Goal: Task Accomplishment & Management: Use online tool/utility

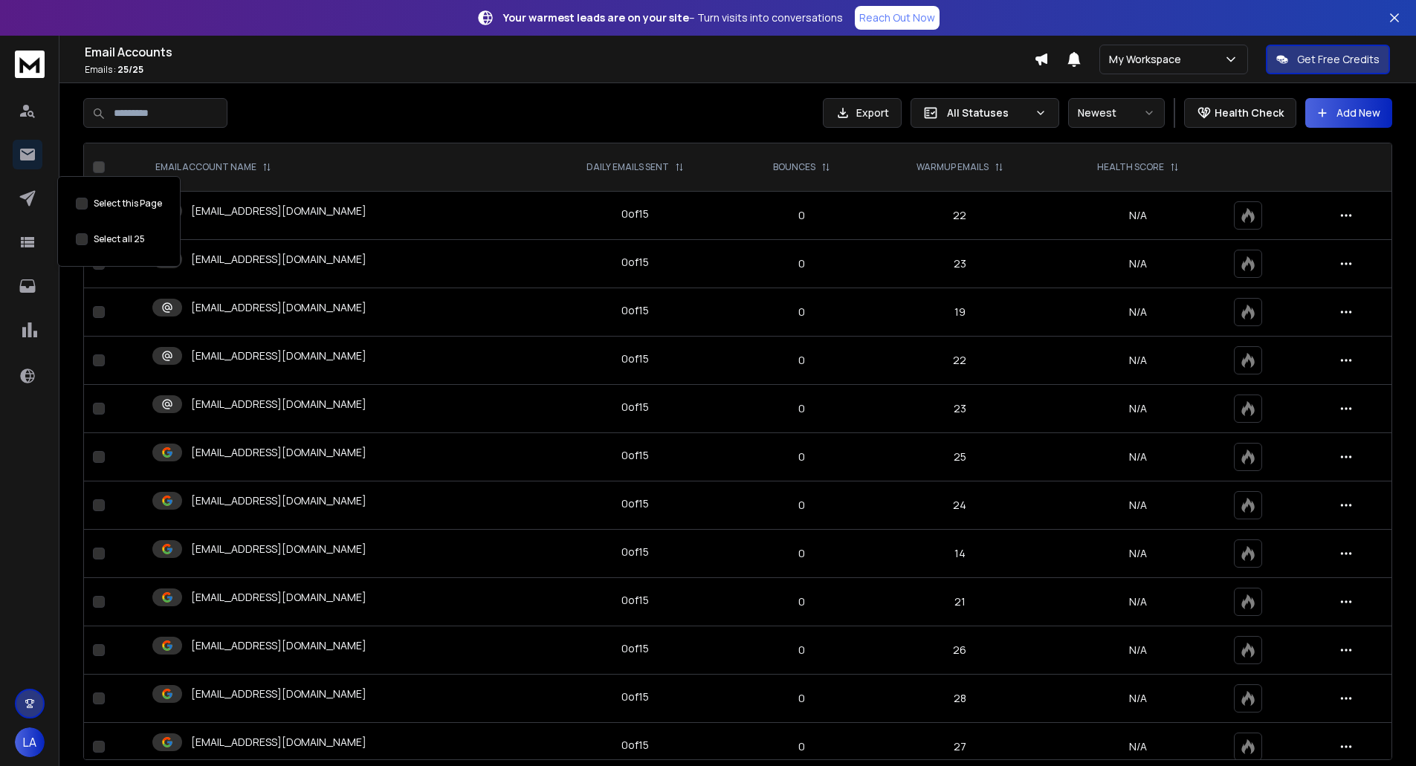
click at [97, 167] on button "Select this Page" at bounding box center [99, 167] width 12 height 12
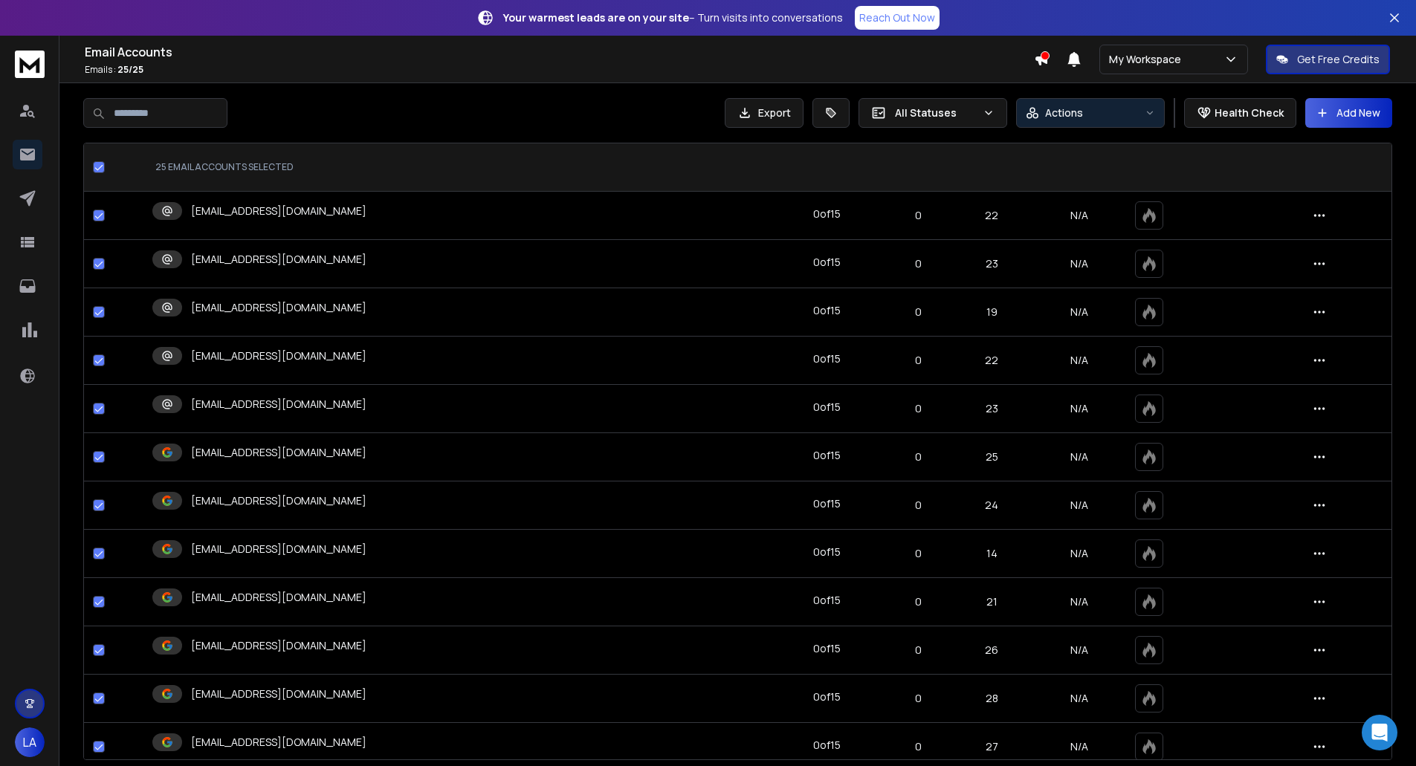
click at [1133, 110] on div "Actions" at bounding box center [1082, 113] width 113 height 15
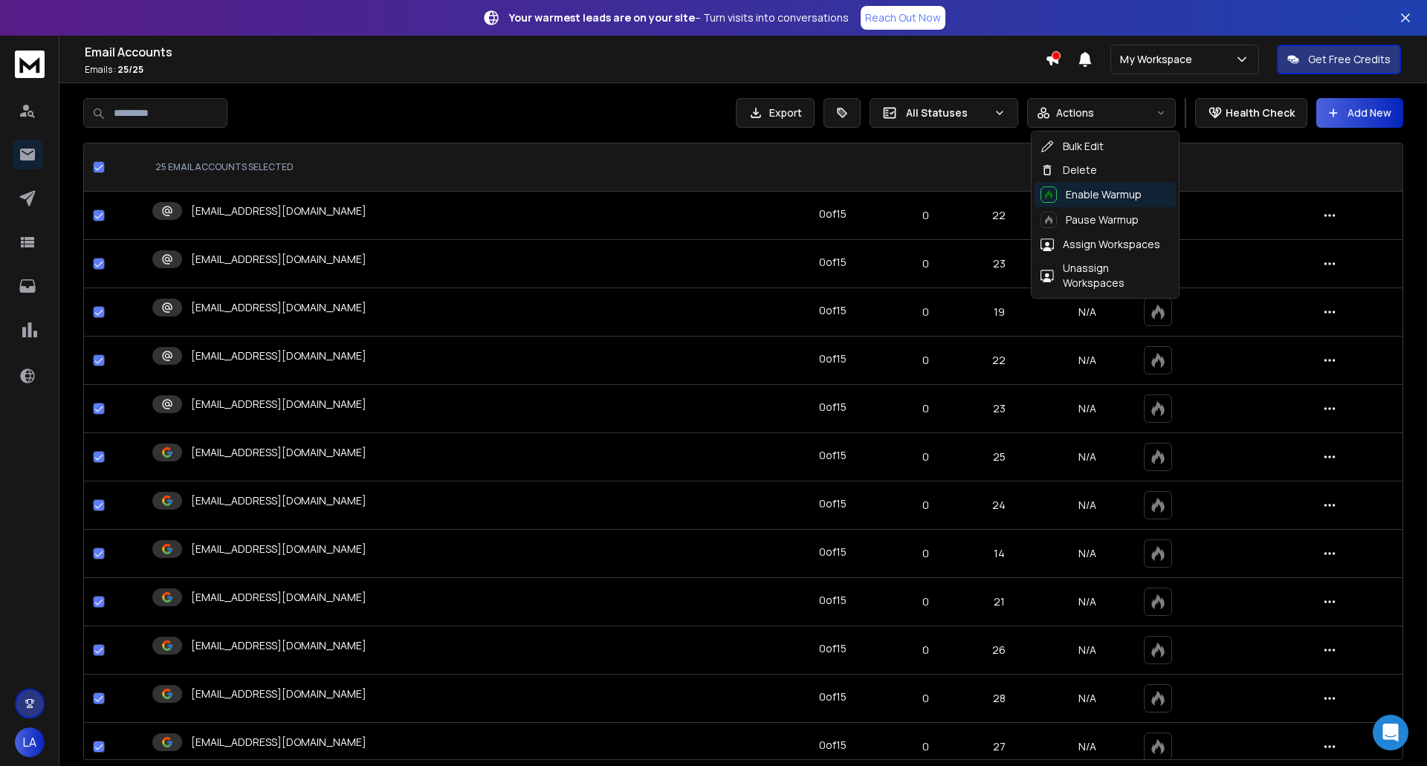
click at [1096, 190] on div "Enable Warmup" at bounding box center [1091, 195] width 101 height 16
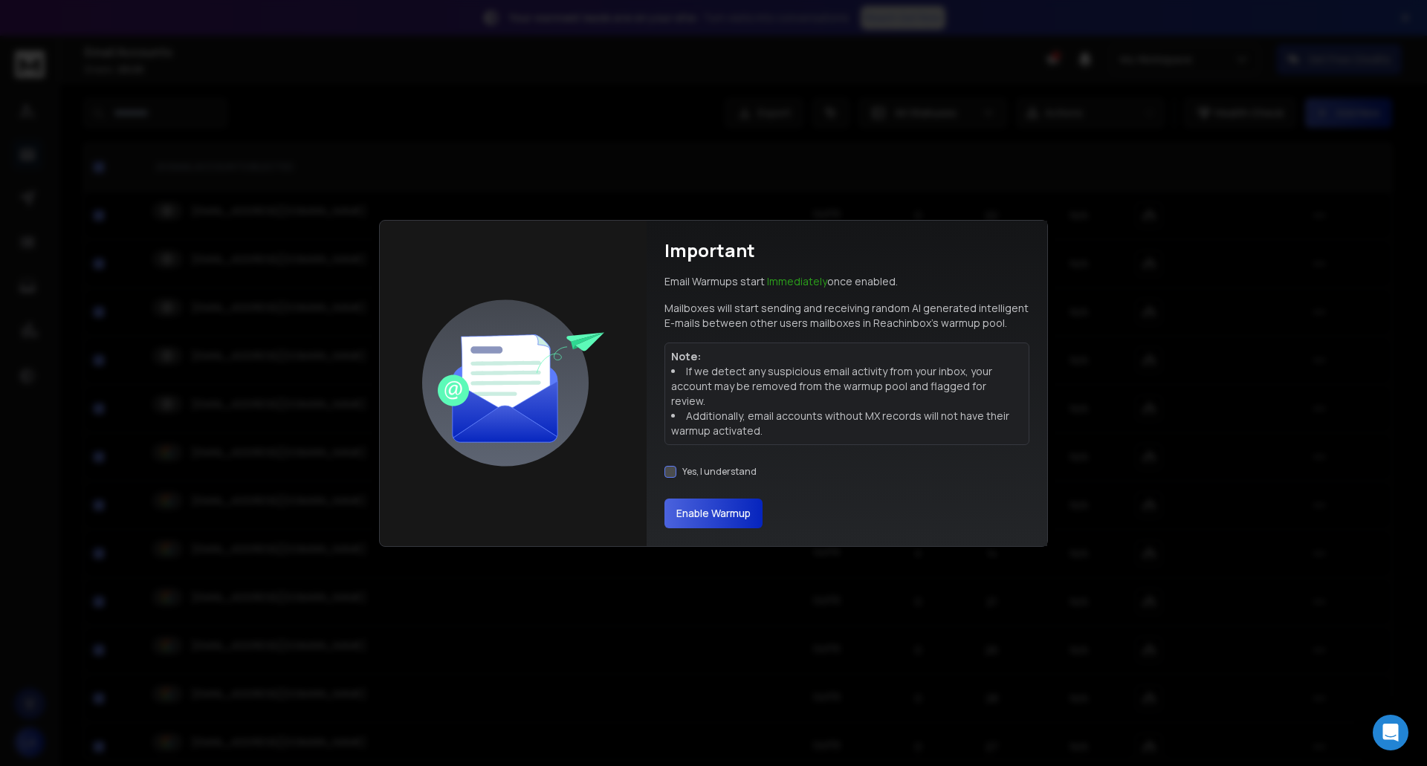
click at [668, 466] on button "Yes, I understand" at bounding box center [671, 472] width 12 height 12
click at [705, 510] on button "Enable Warmup" at bounding box center [714, 514] width 98 height 30
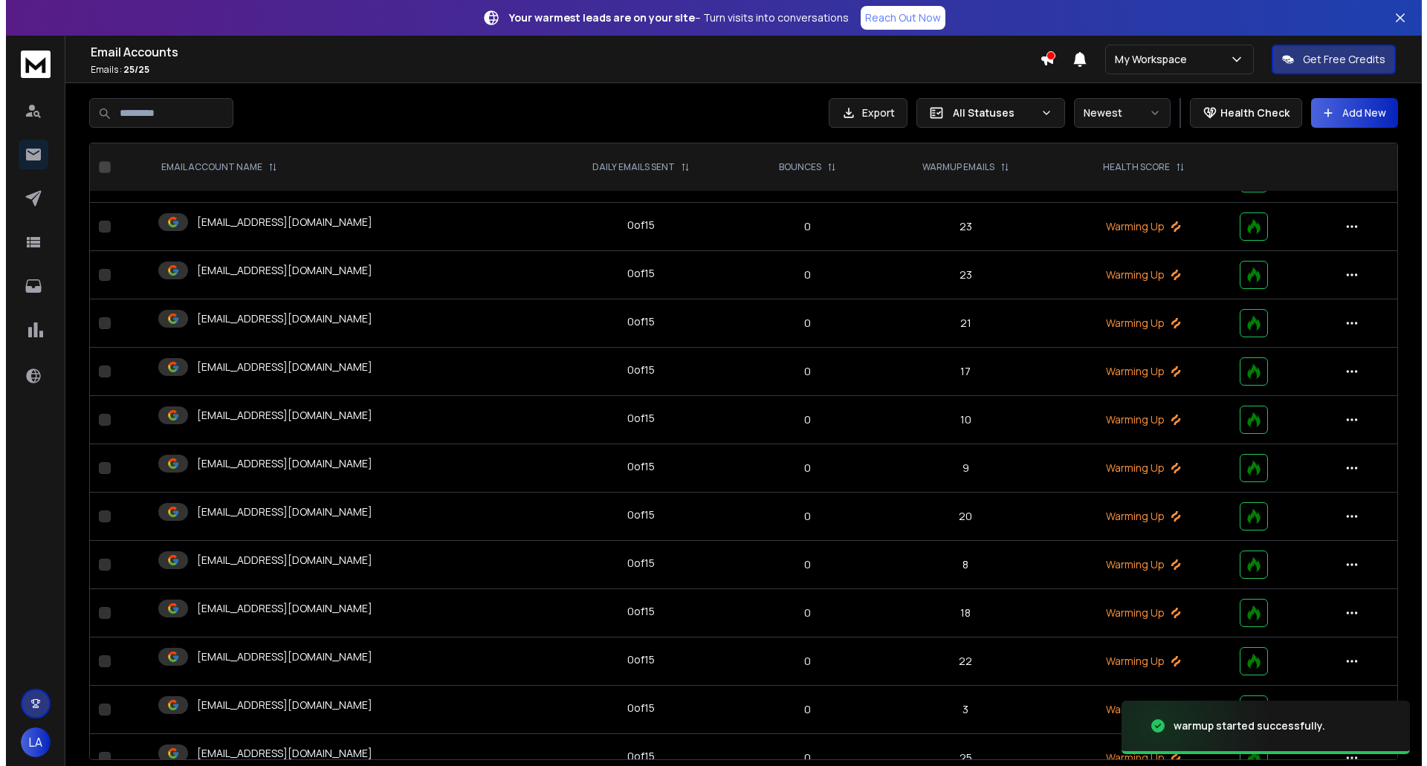
scroll to position [651, 0]
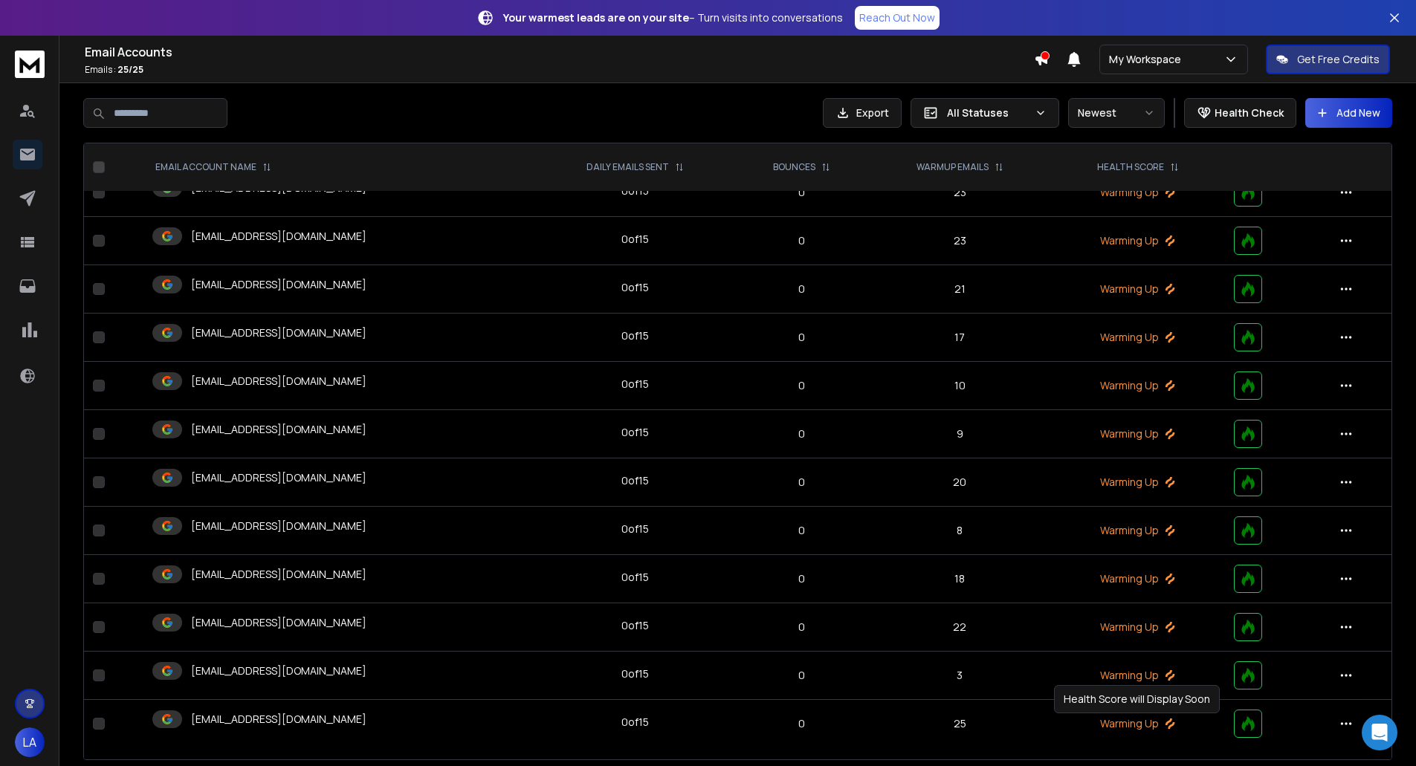
click at [1141, 723] on p "Warming Up" at bounding box center [1138, 724] width 156 height 15
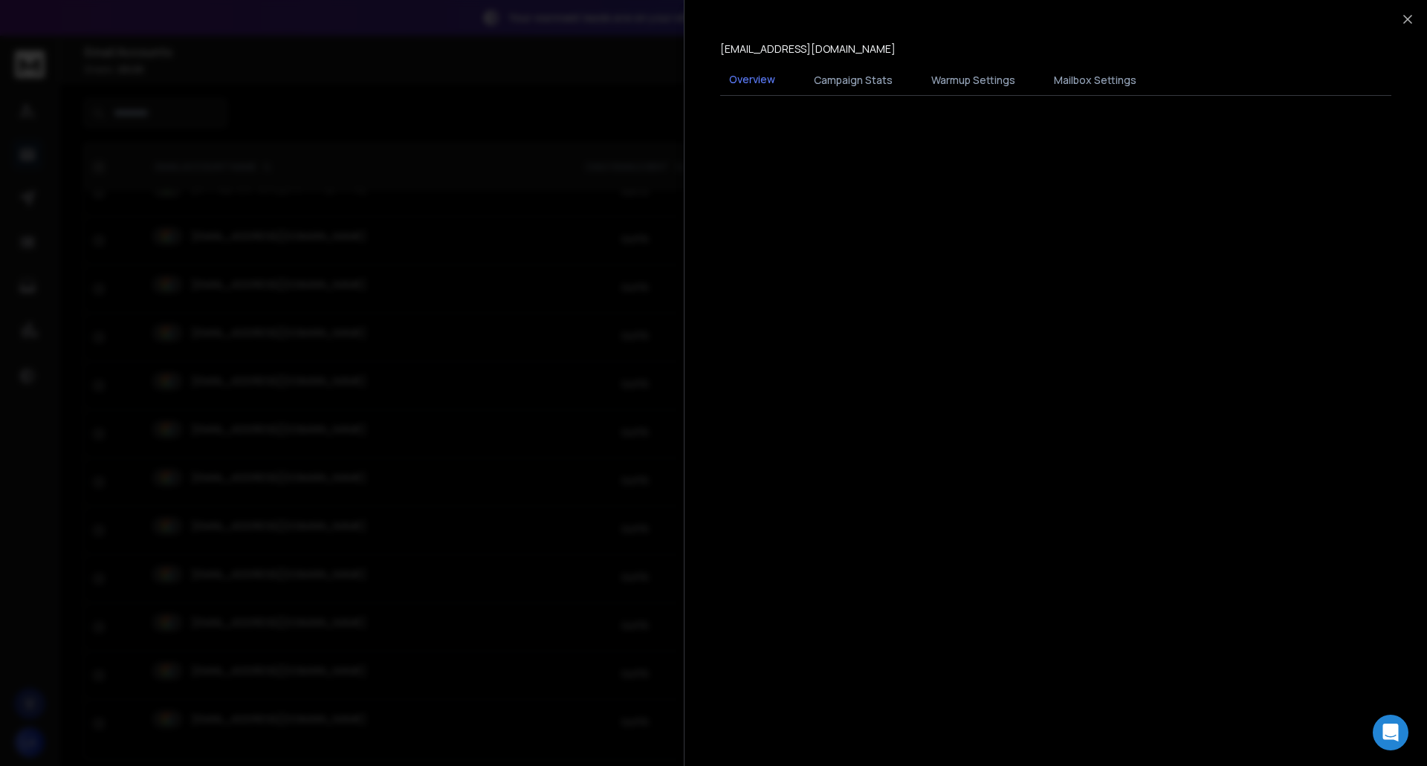
click at [972, 74] on button "Warmup Settings" at bounding box center [974, 80] width 102 height 33
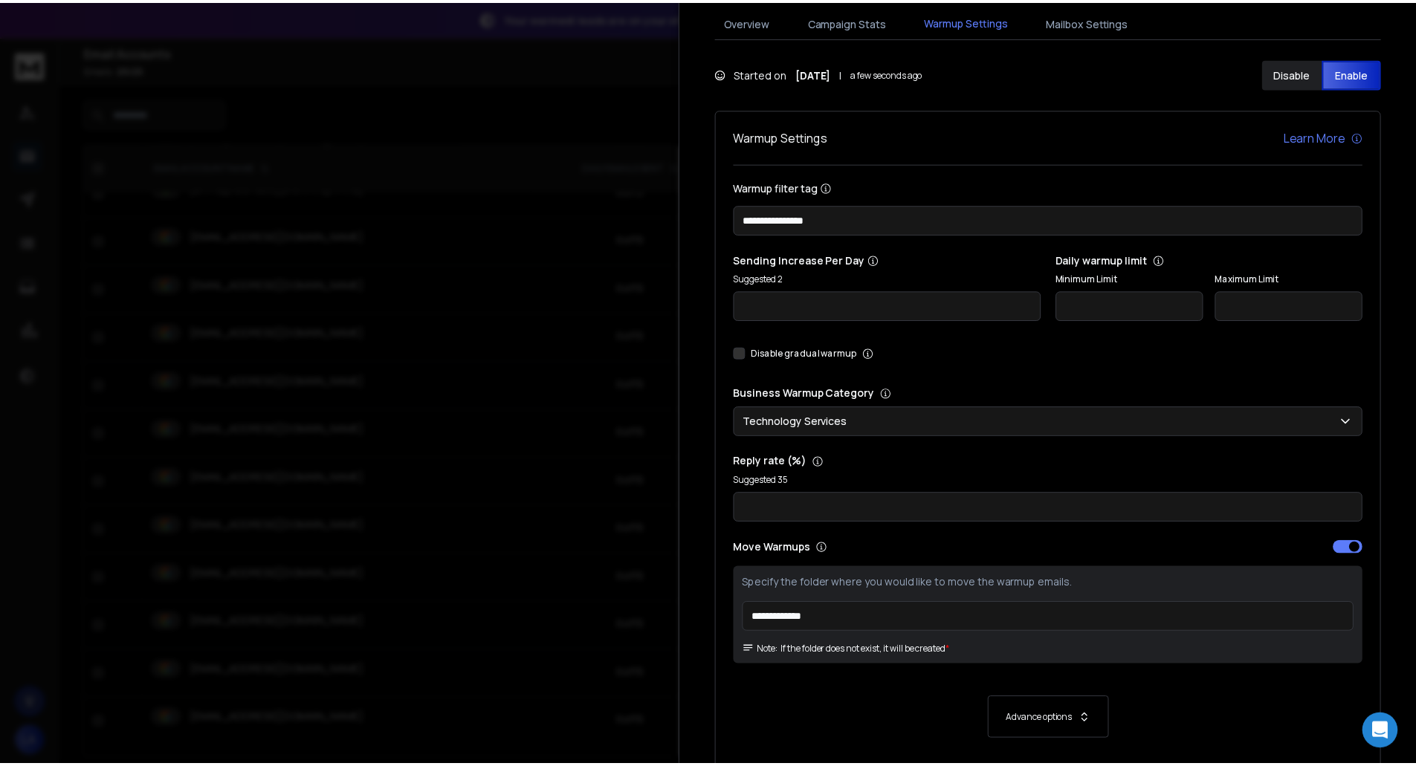
scroll to position [0, 0]
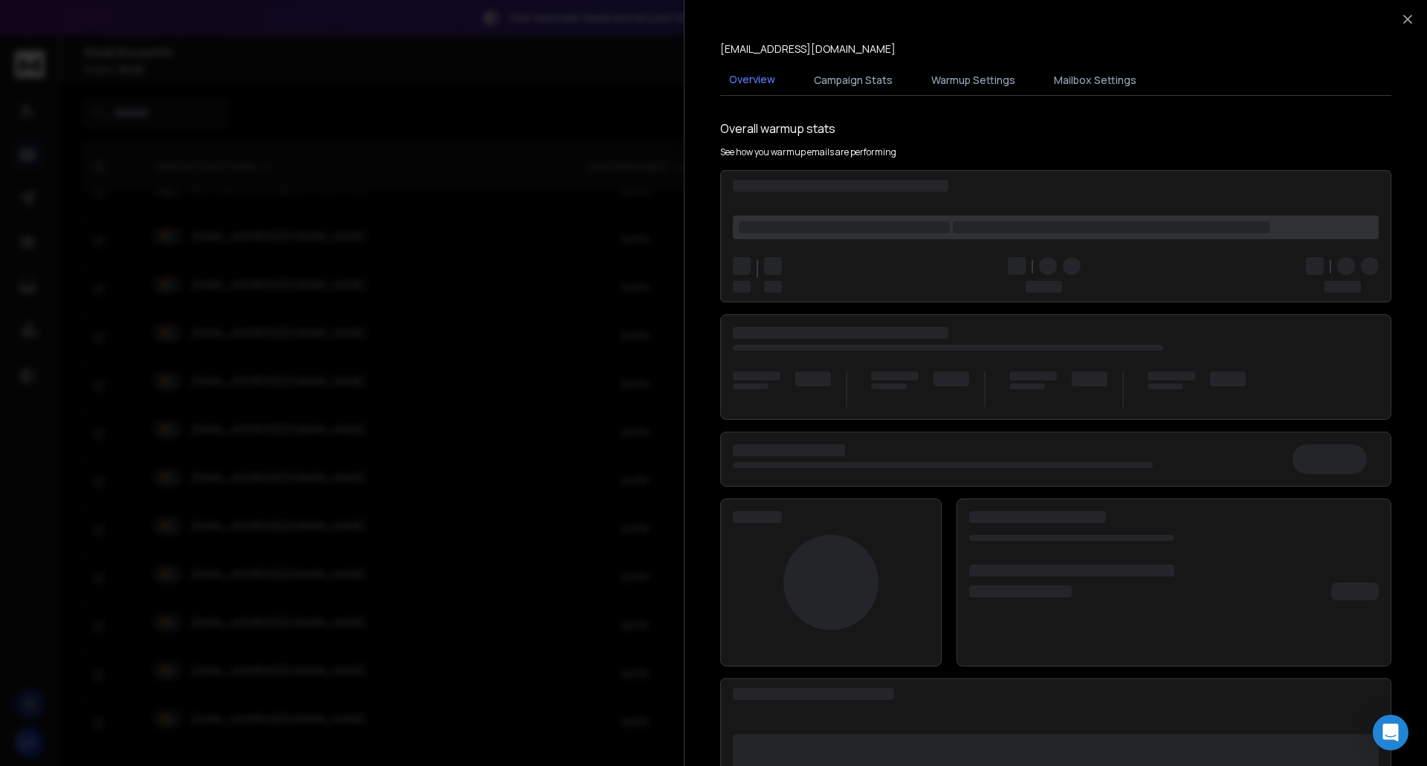
click at [532, 444] on div at bounding box center [713, 383] width 1427 height 766
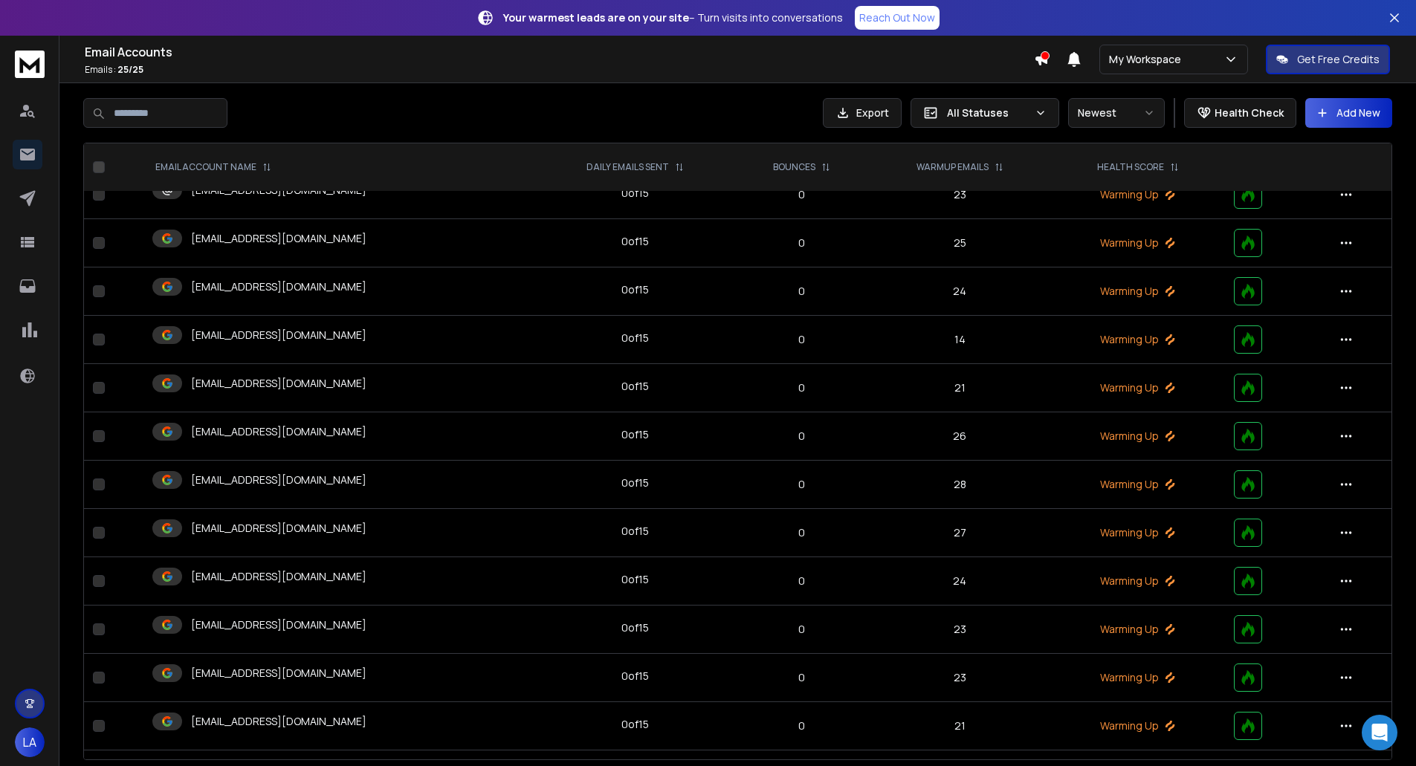
scroll to position [57, 0]
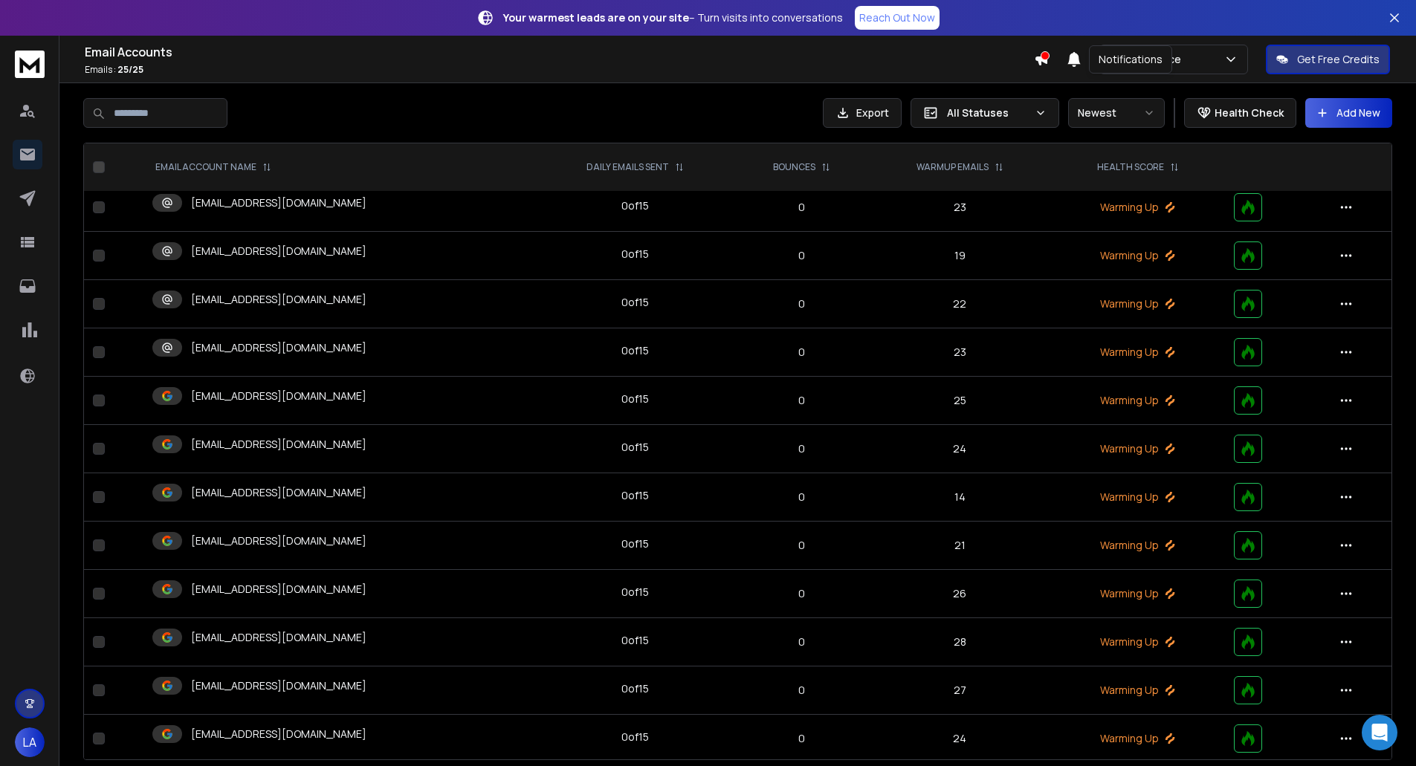
click at [1057, 61] on div "My Workspace Get Free Credits" at bounding box center [1212, 60] width 356 height 30
click at [1049, 61] on icon at bounding box center [1041, 59] width 15 height 15
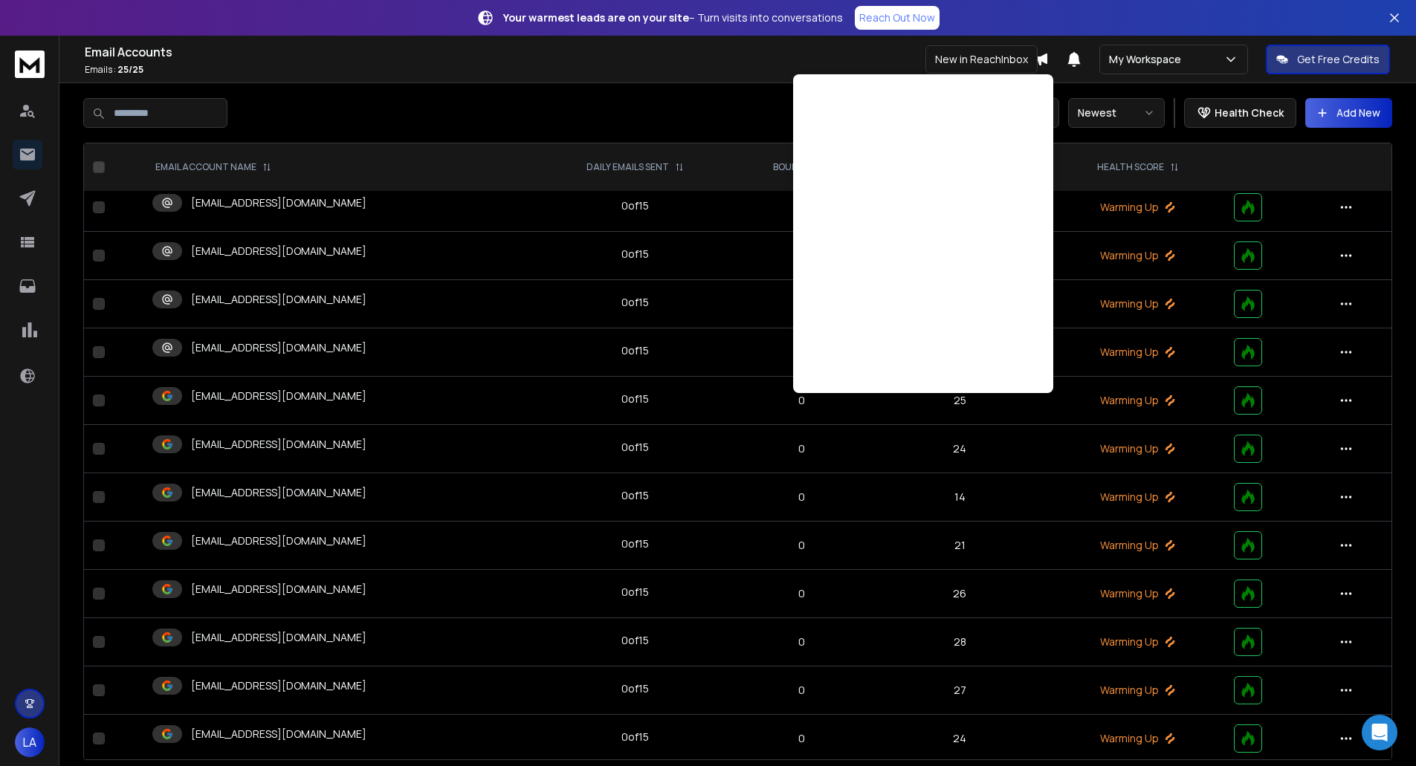
click at [1049, 61] on icon at bounding box center [1041, 59] width 15 height 15
